Goal: Navigation & Orientation: Find specific page/section

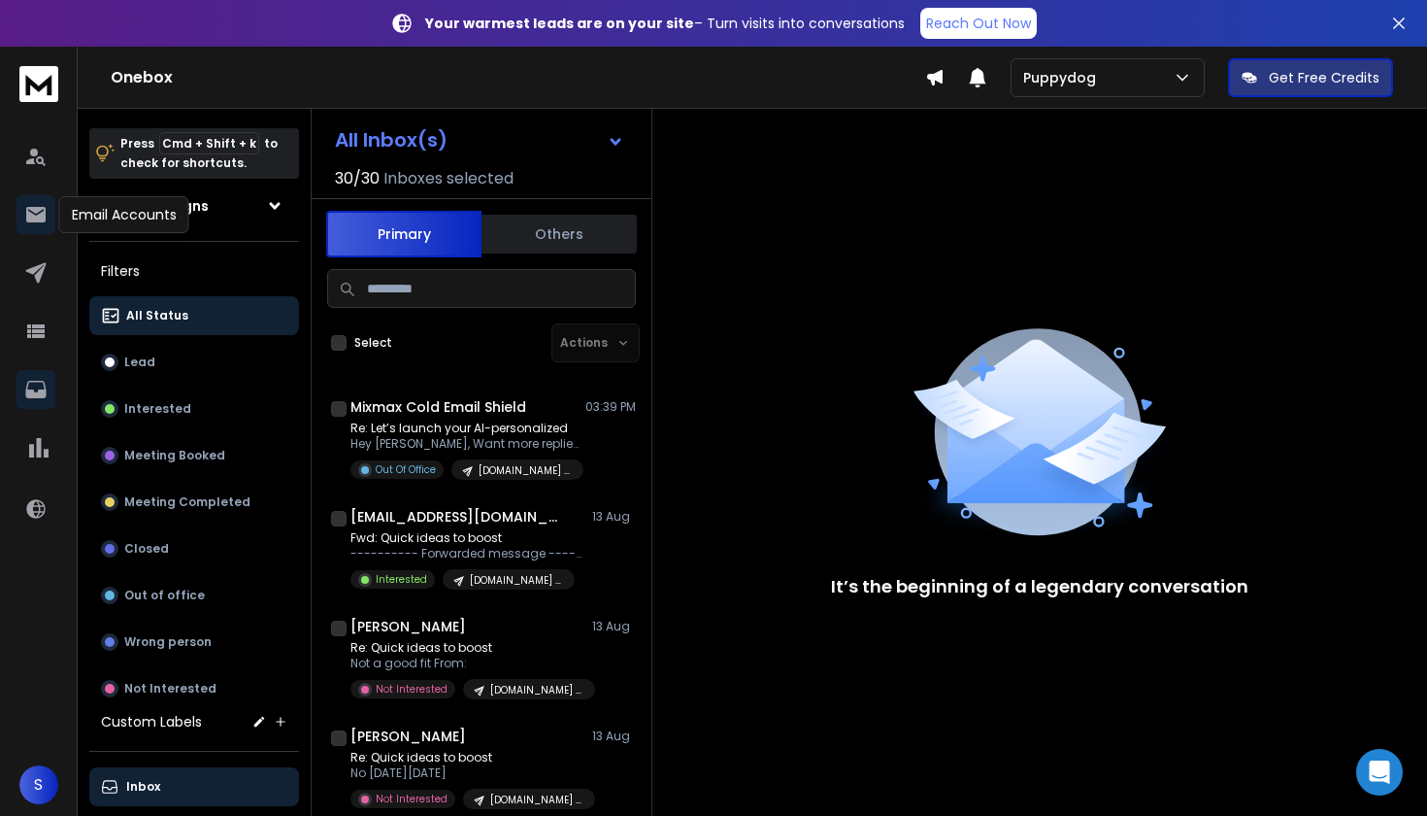
click at [42, 221] on icon at bounding box center [35, 215] width 19 height 16
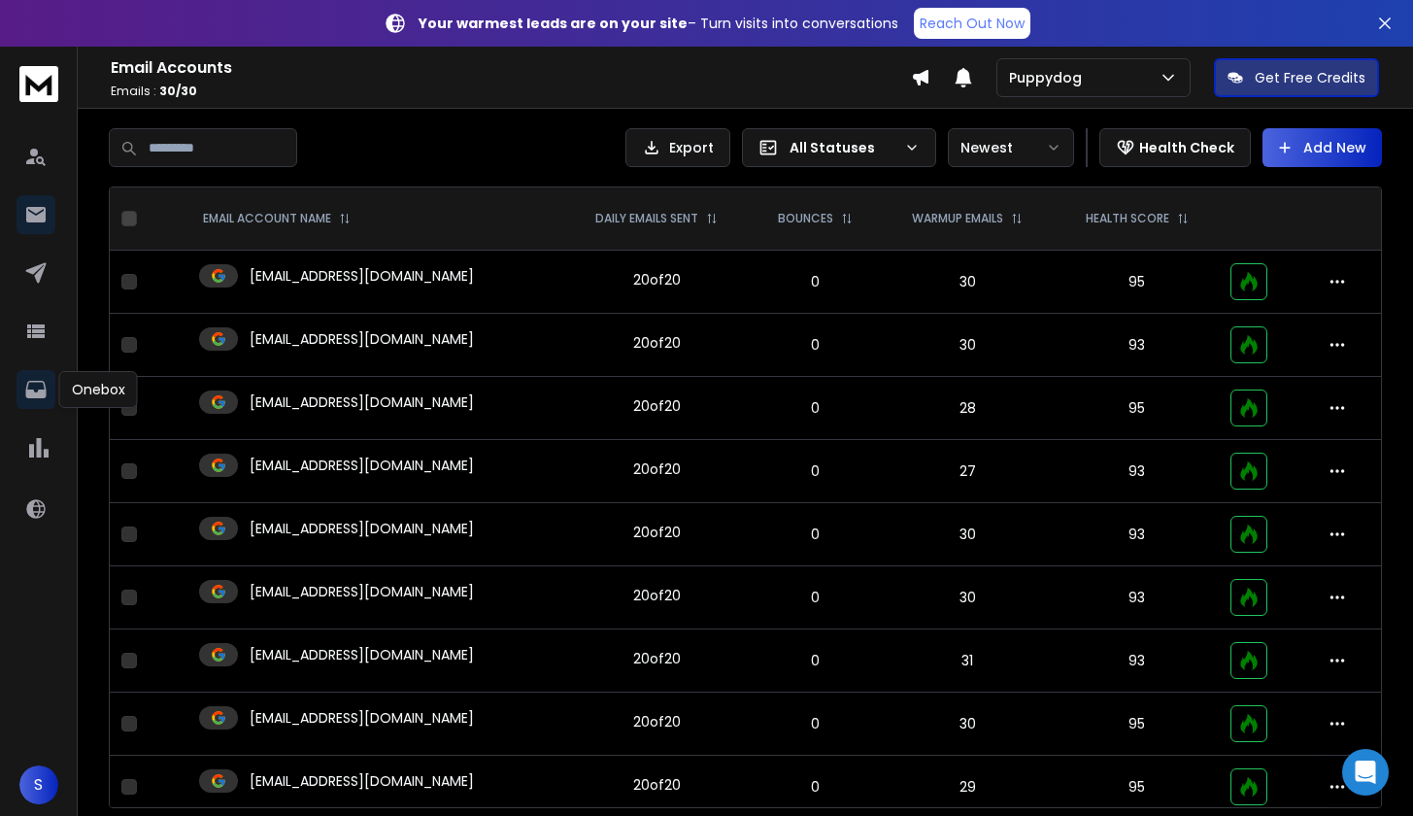
click at [31, 383] on icon at bounding box center [35, 389] width 23 height 23
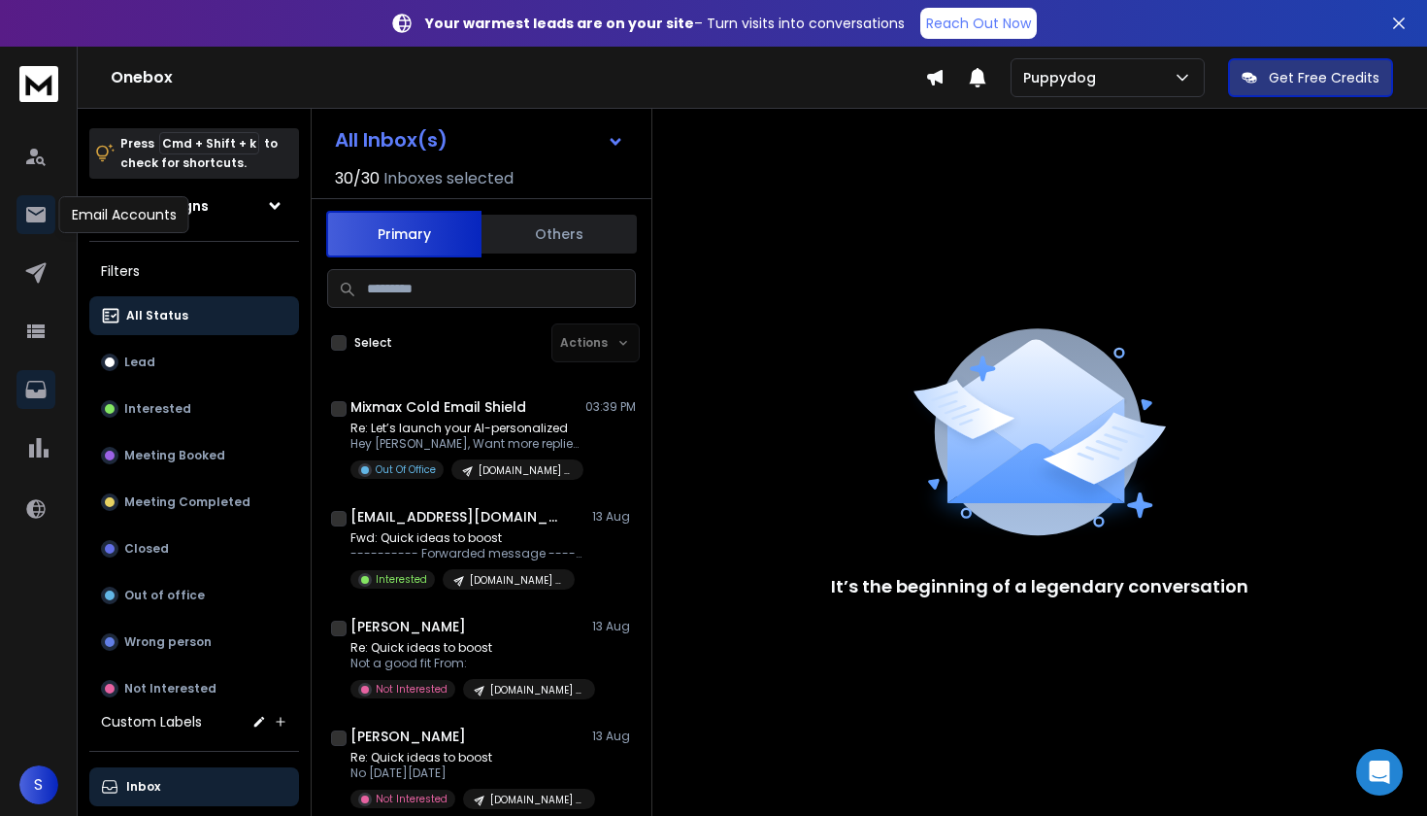
click at [42, 216] on icon at bounding box center [35, 215] width 19 height 16
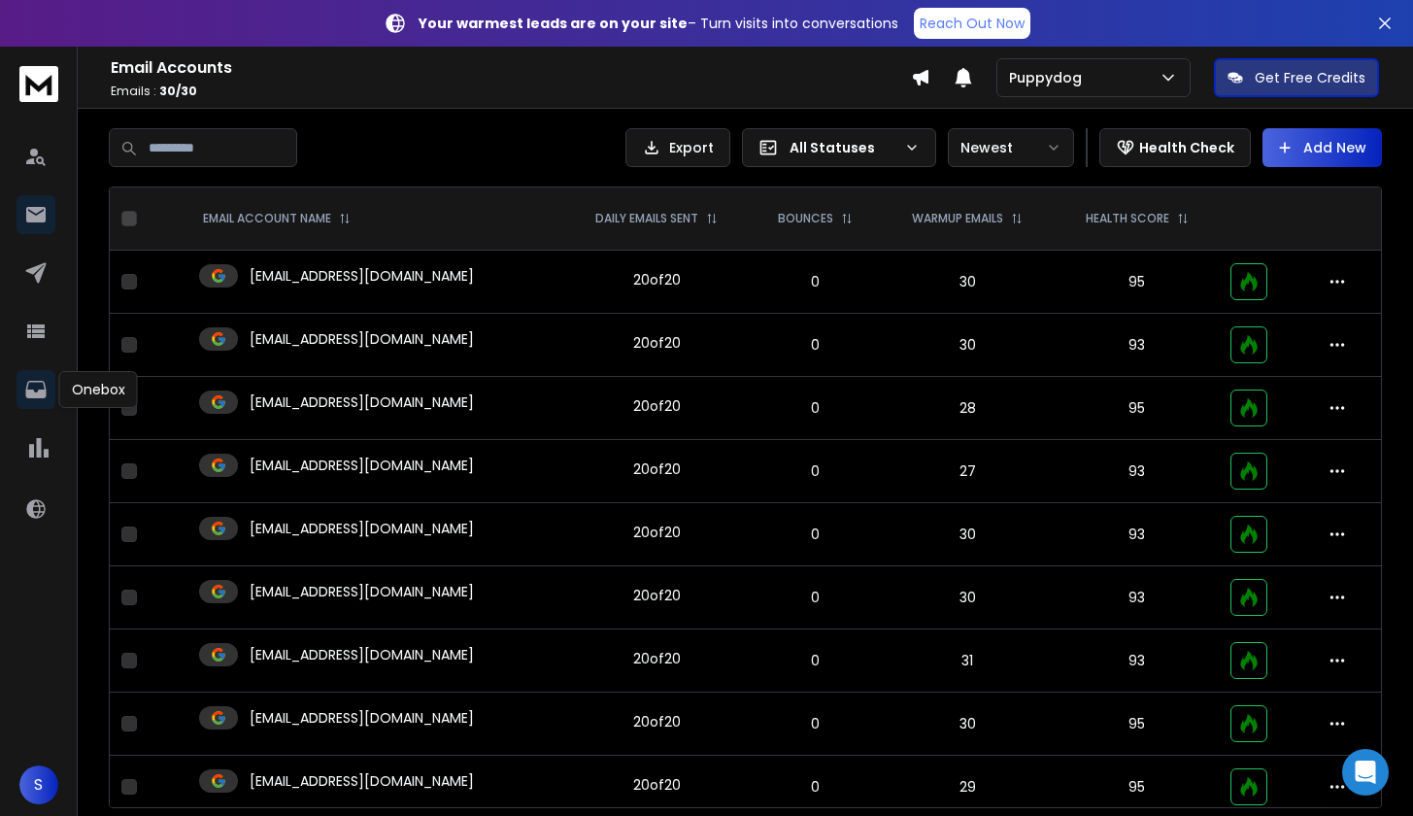
click at [39, 382] on icon at bounding box center [35, 389] width 20 height 17
